Goal: Task Accomplishment & Management: Manage account settings

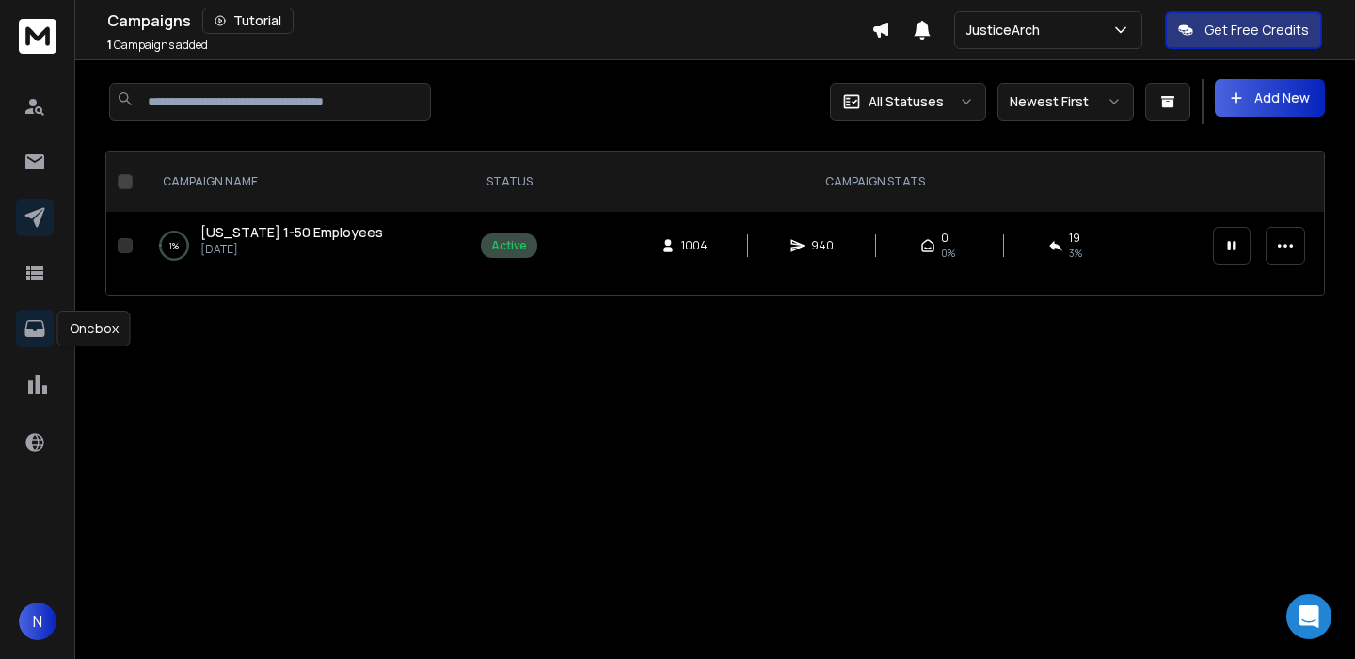
click at [39, 330] on icon at bounding box center [34, 328] width 20 height 17
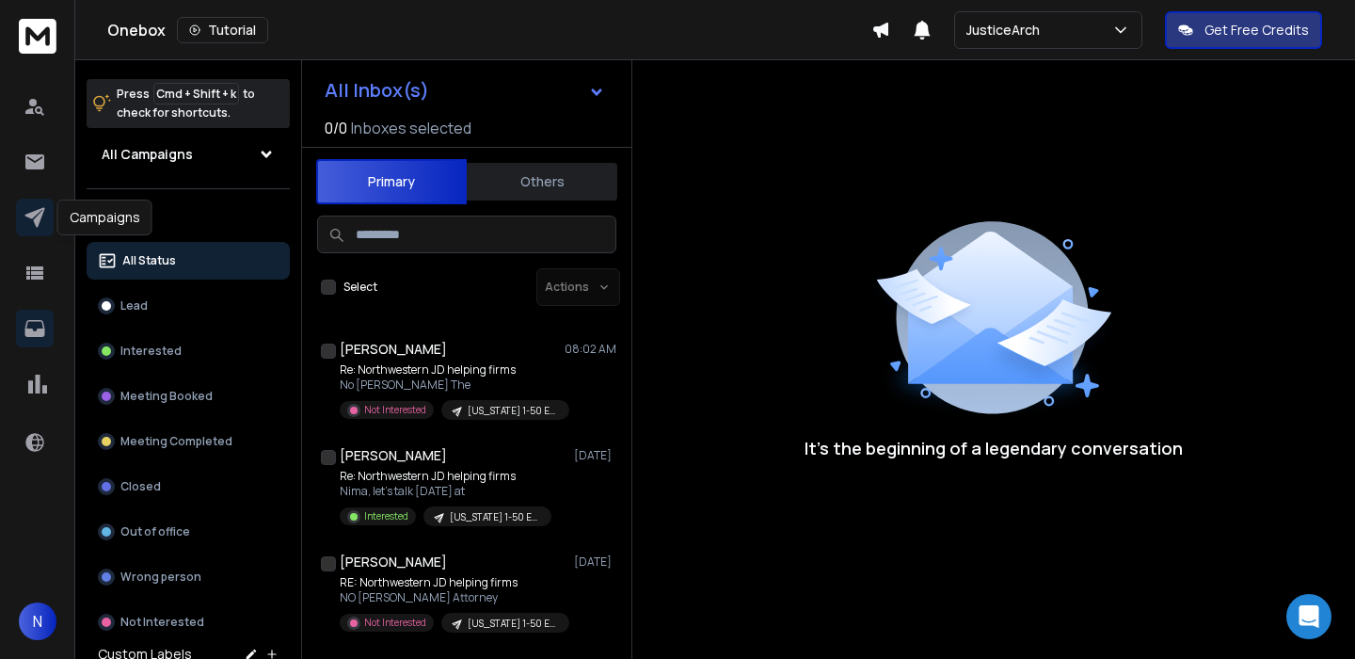
click at [47, 231] on link at bounding box center [35, 218] width 38 height 38
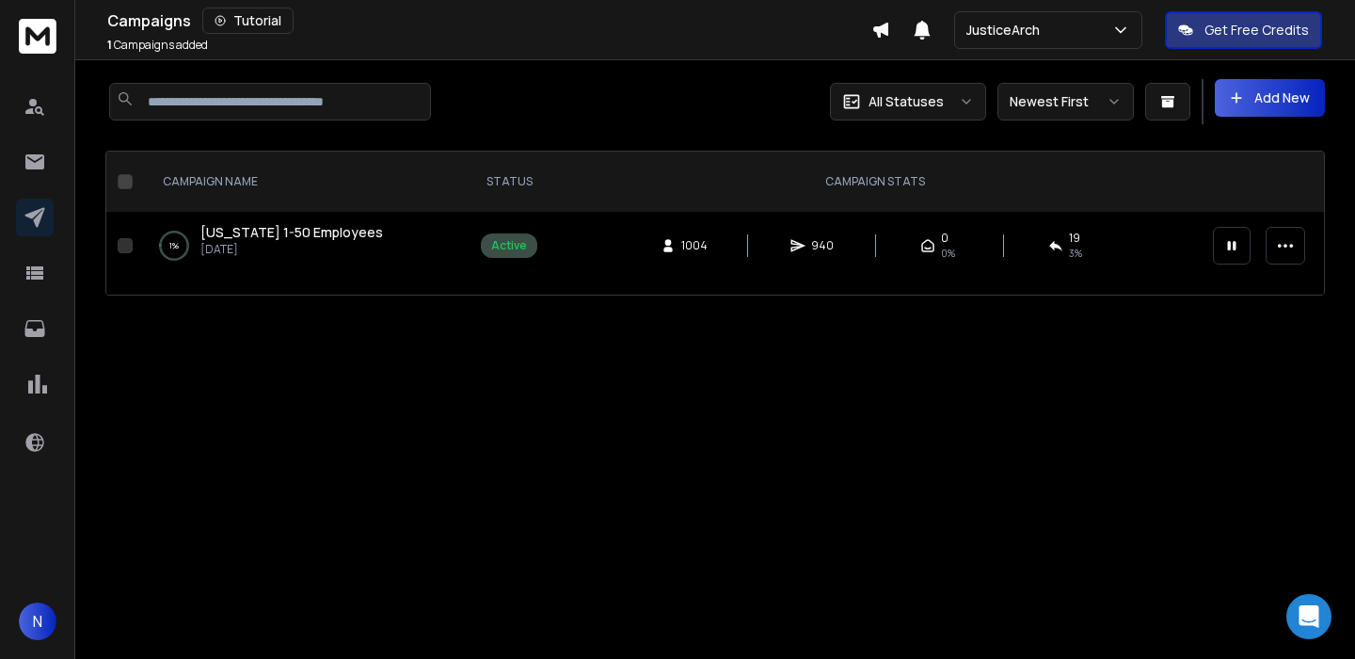
click at [373, 241] on div "1 % [US_STATE] 1-50 Employees [DATE]" at bounding box center [305, 245] width 292 height 45
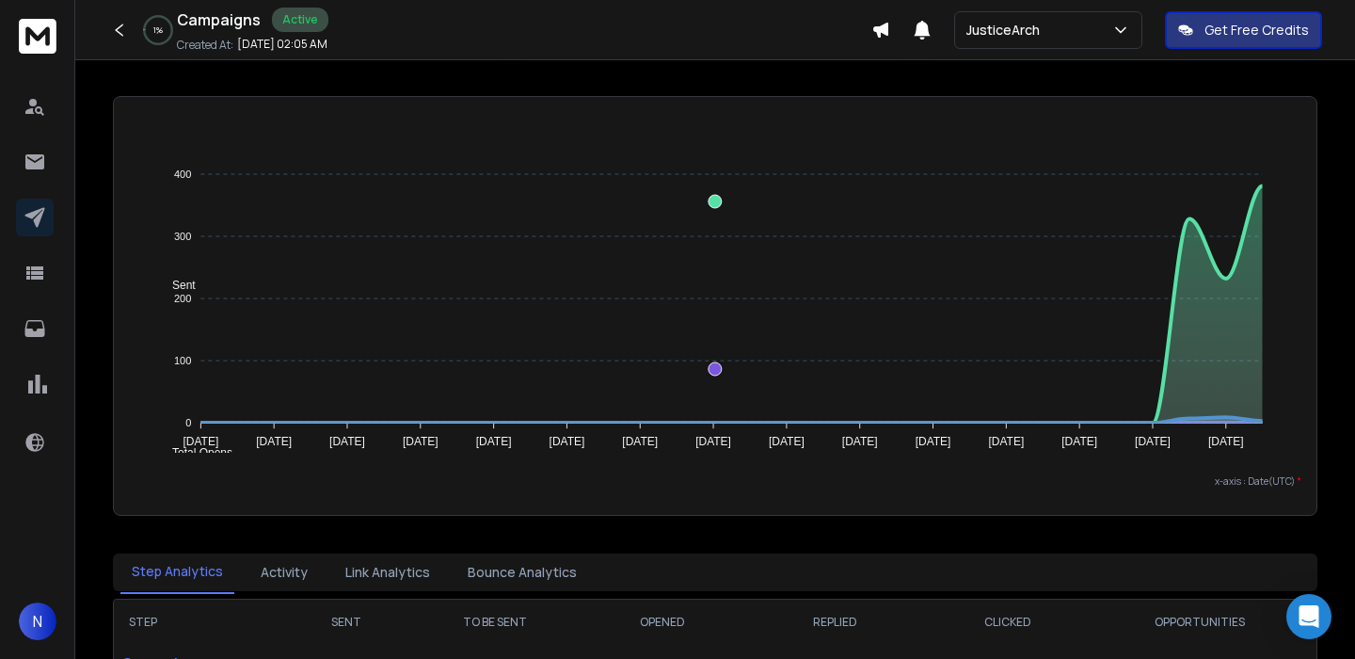
scroll to position [598, 0]
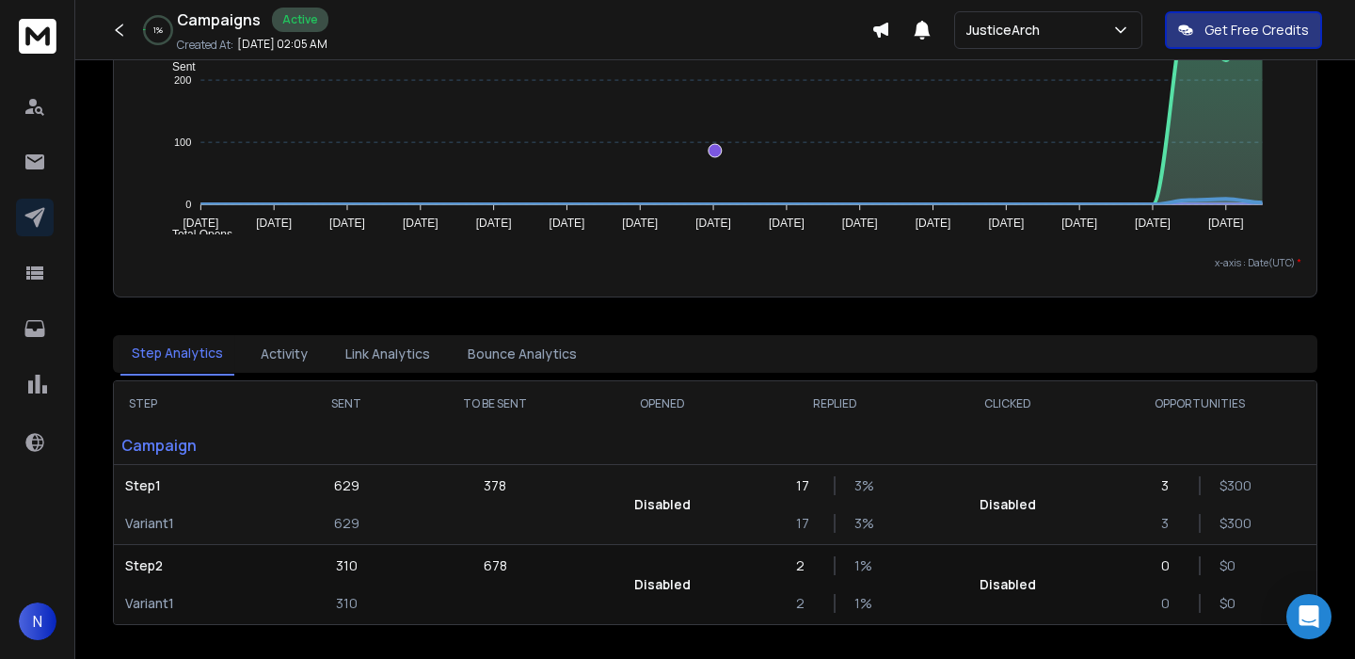
click at [159, 570] on p "Step 2" at bounding box center [200, 565] width 151 height 19
click at [279, 354] on button "Activity" at bounding box center [284, 353] width 70 height 41
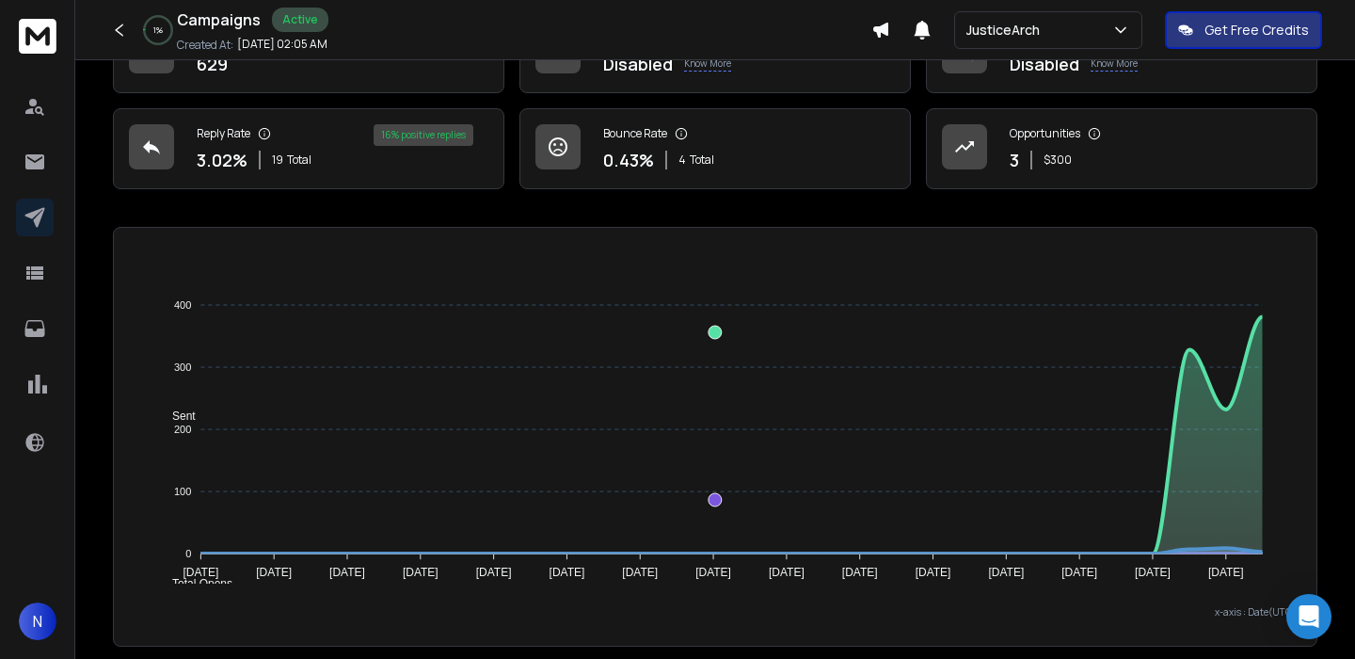
scroll to position [0, 0]
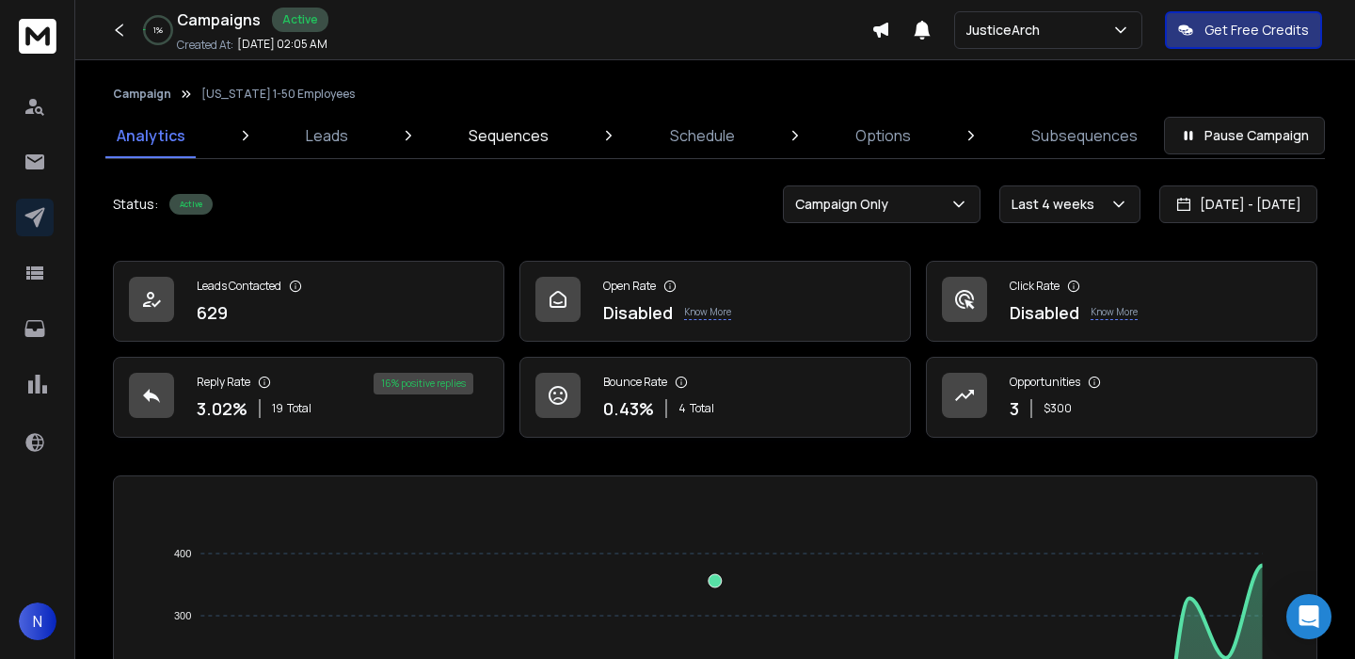
click at [514, 135] on p "Sequences" at bounding box center [509, 135] width 80 height 23
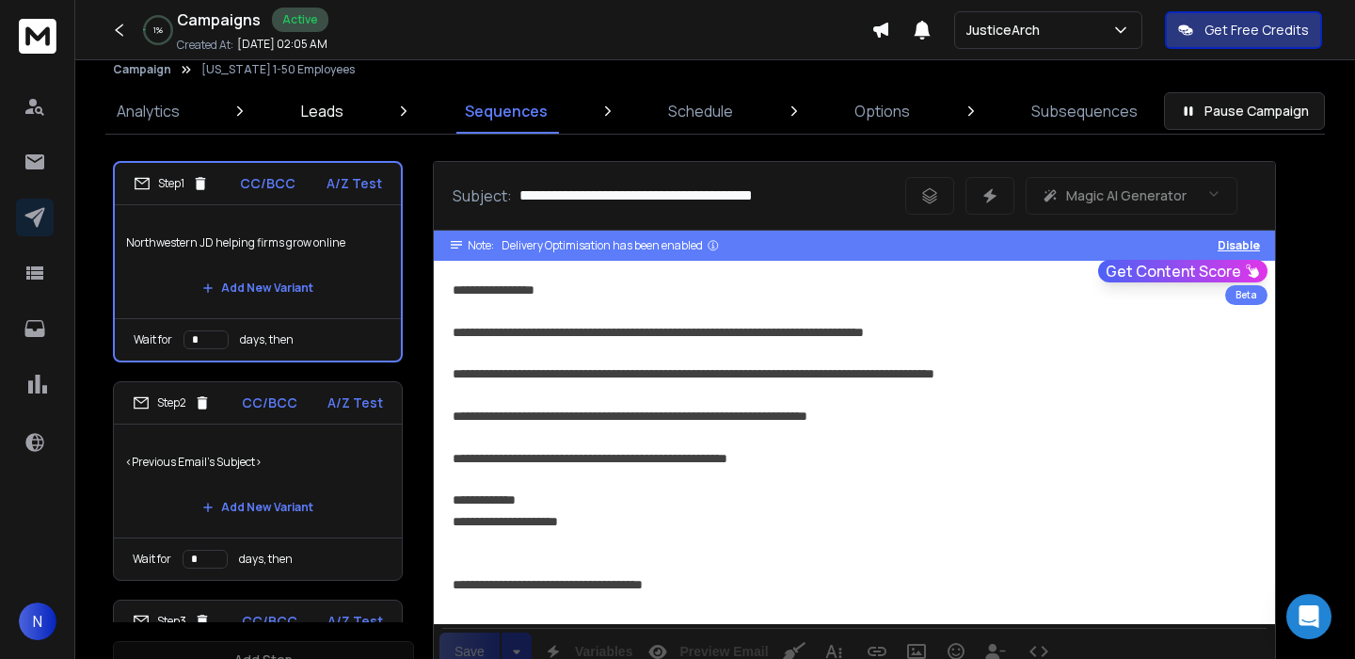
click at [323, 106] on p "Leads" at bounding box center [322, 111] width 42 height 23
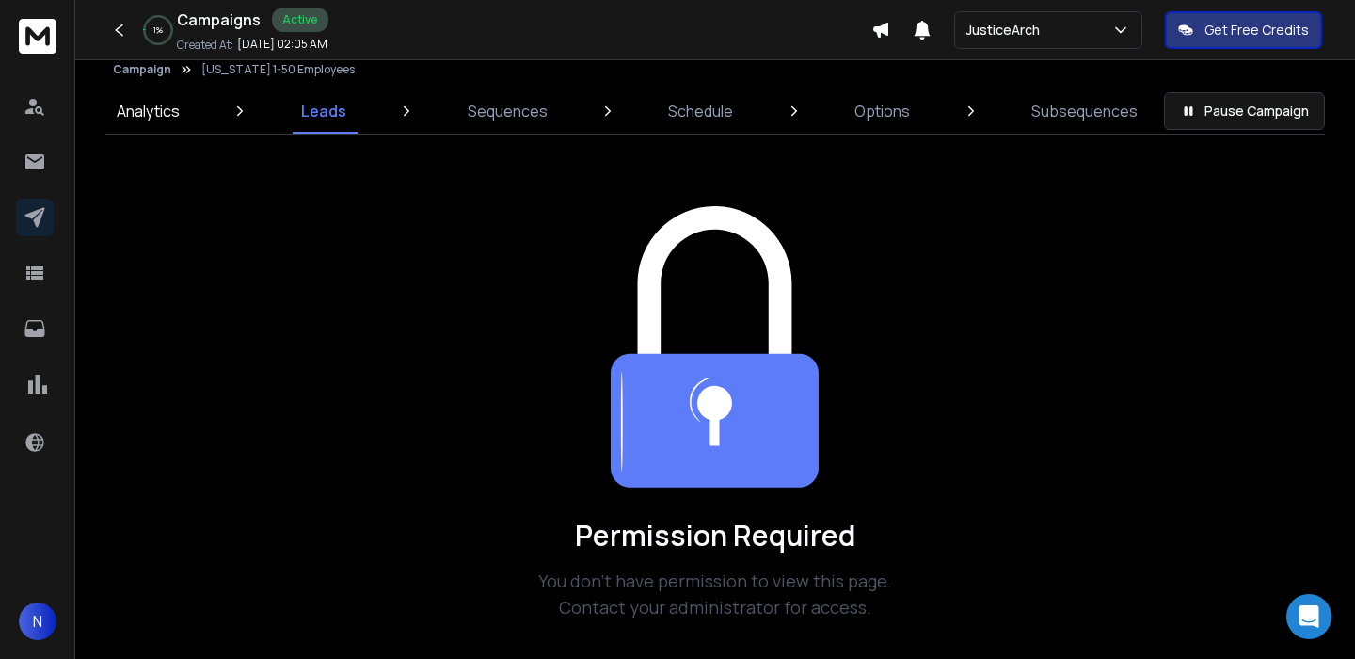
click at [172, 111] on p "Analytics" at bounding box center [148, 111] width 63 height 23
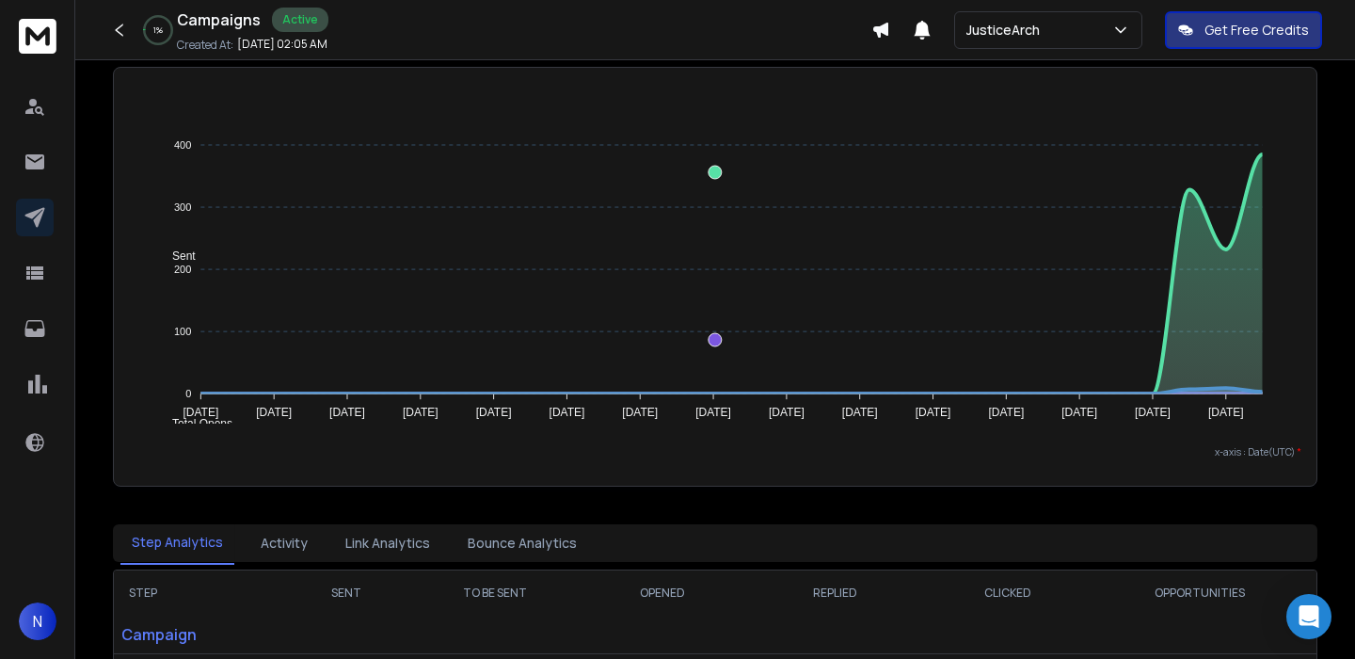
scroll to position [598, 0]
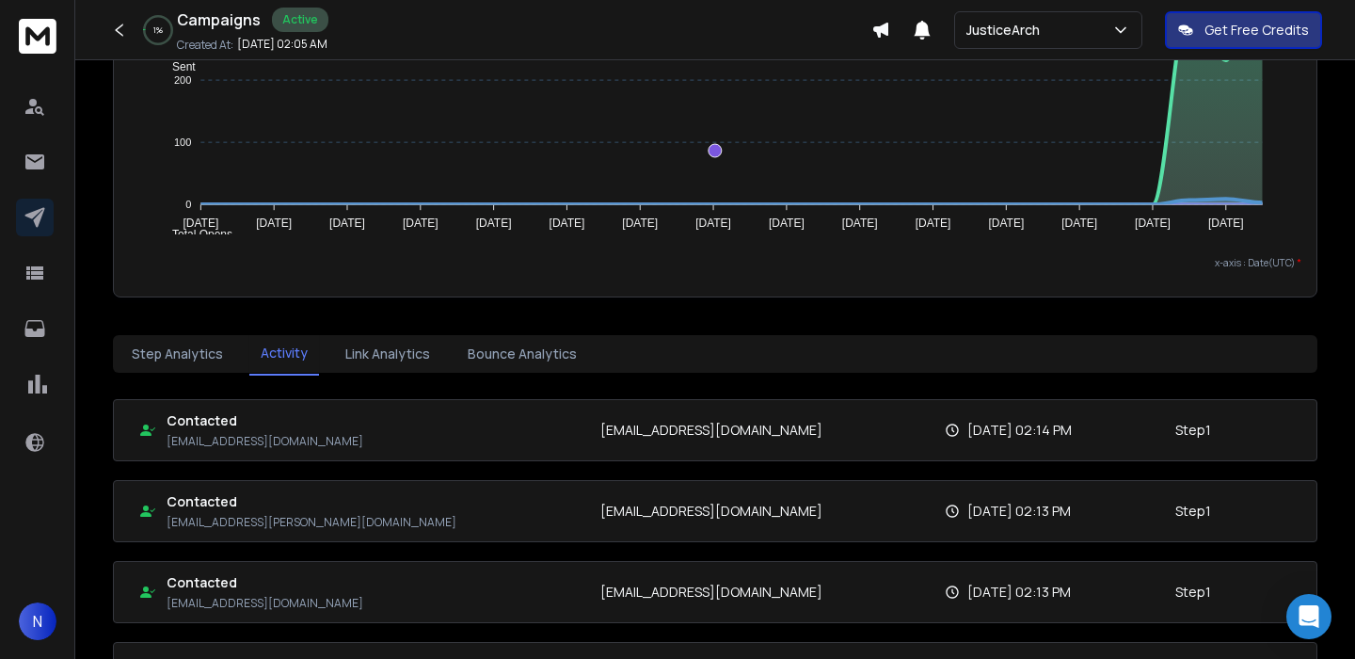
click at [311, 359] on button "Activity" at bounding box center [284, 353] width 70 height 43
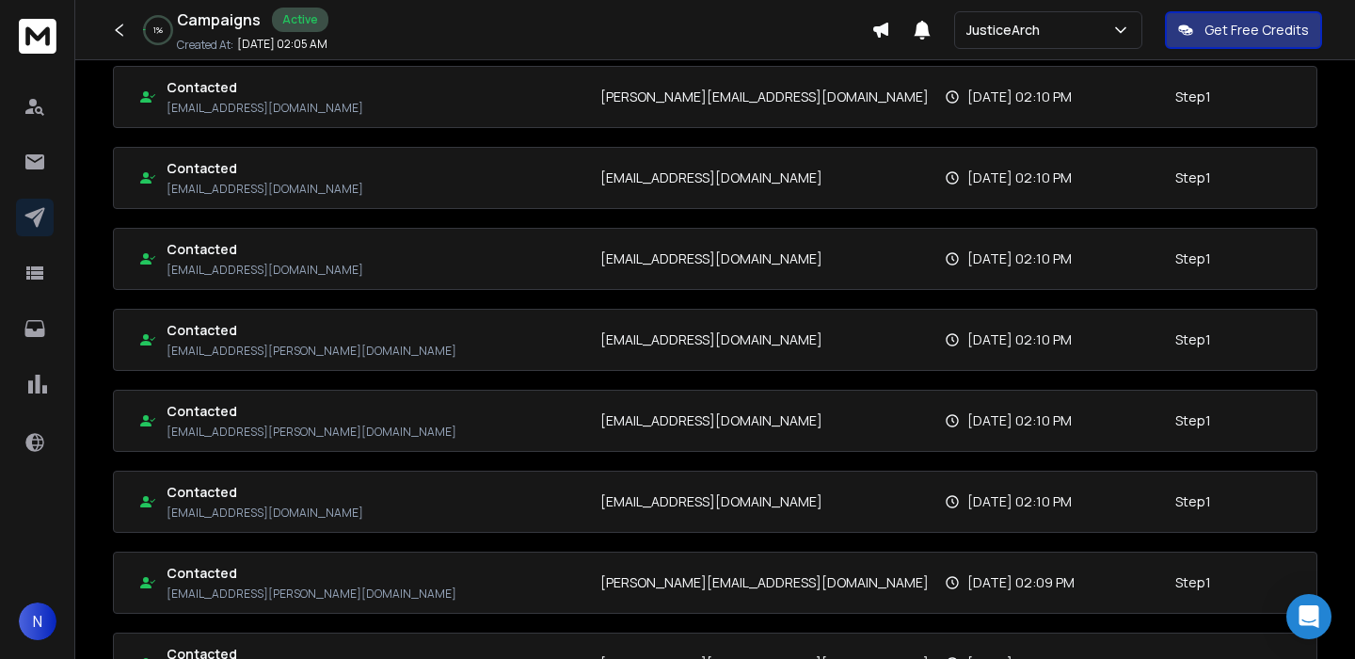
scroll to position [2195, 0]
